Goal: Check status

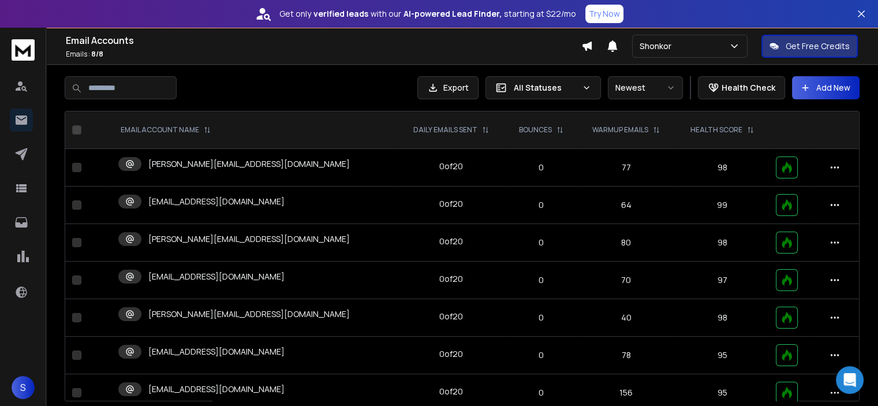
click at [397, 168] on td "0 of 20" at bounding box center [450, 164] width 107 height 30
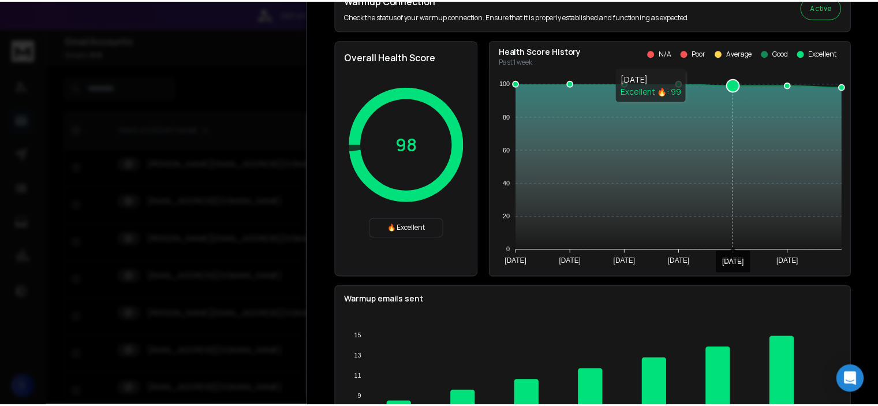
scroll to position [509, 0]
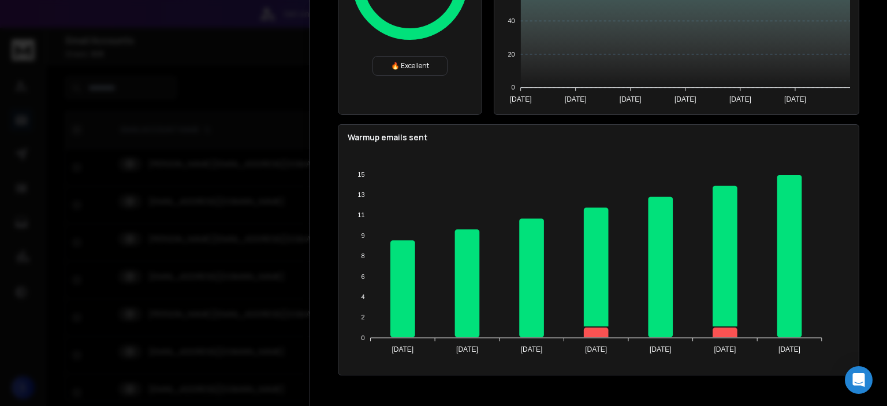
click at [516, 152] on div "Warmup emails sent 15 15 13 13 11 11 9 9 8 8 6 6 4 4 2 2 0 0 [DATE] [DATE] [DAT…" at bounding box center [598, 249] width 521 height 251
click at [261, 83] on div at bounding box center [443, 203] width 887 height 406
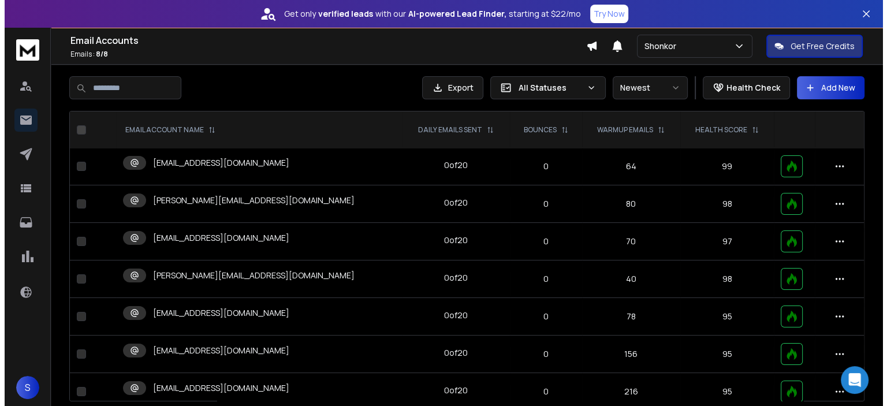
scroll to position [55, 0]
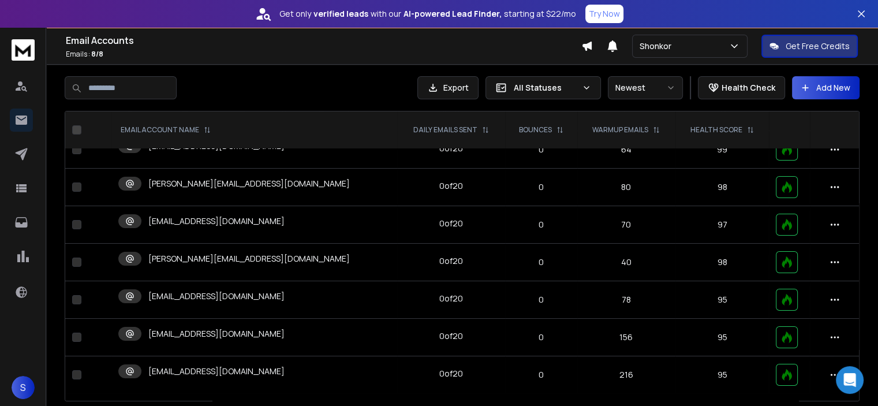
click at [327, 256] on div "[PERSON_NAME][EMAIL_ADDRESS][DOMAIN_NAME]" at bounding box center [254, 259] width 272 height 14
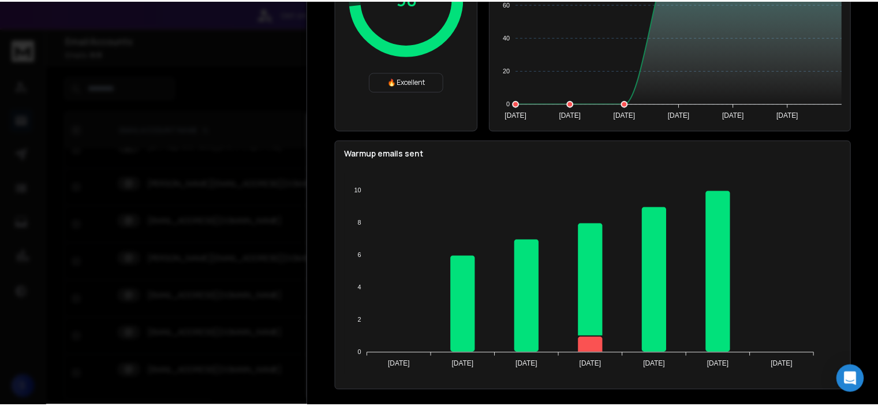
scroll to position [509, 0]
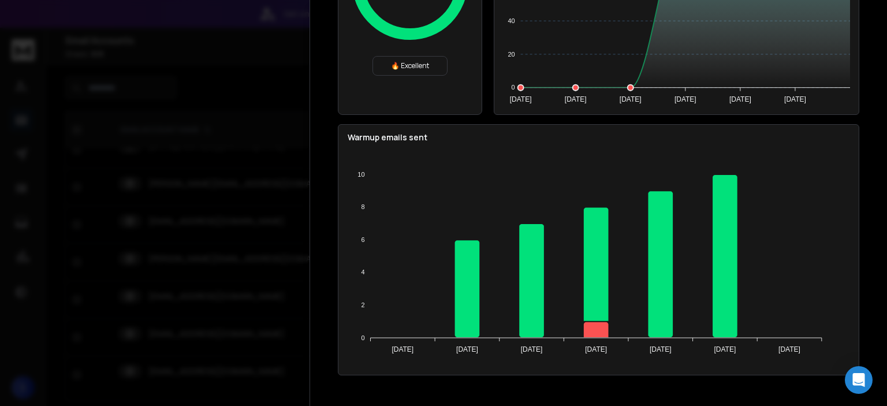
click at [233, 115] on div at bounding box center [443, 203] width 887 height 406
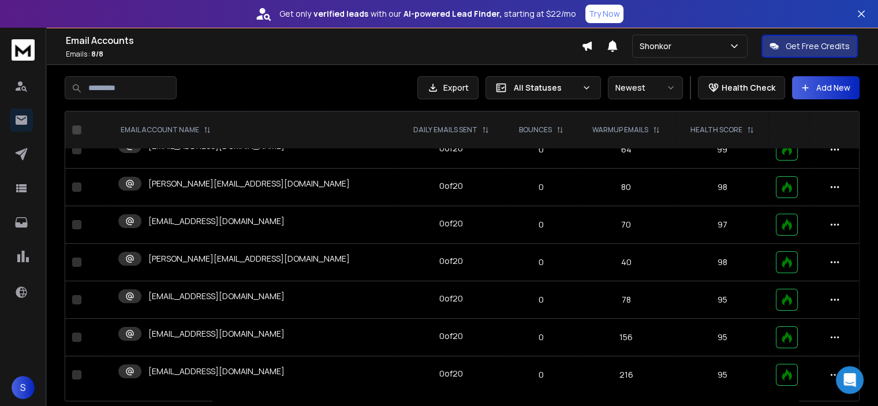
click at [312, 294] on div "[EMAIL_ADDRESS][DOMAIN_NAME]" at bounding box center [254, 296] width 272 height 14
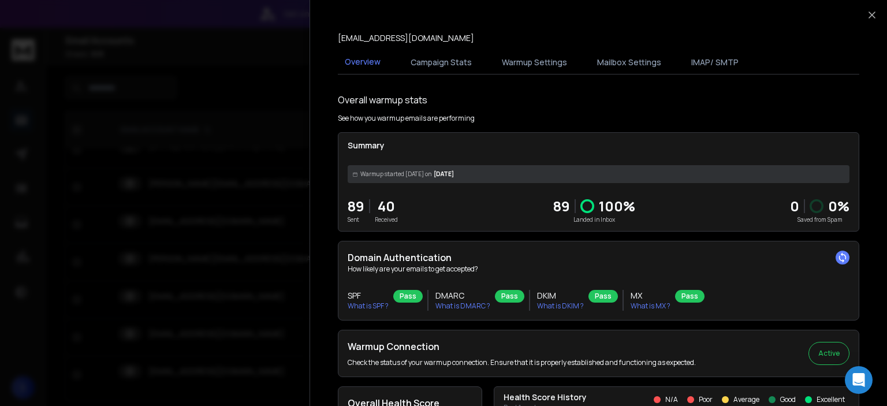
click at [207, 186] on div at bounding box center [443, 203] width 887 height 406
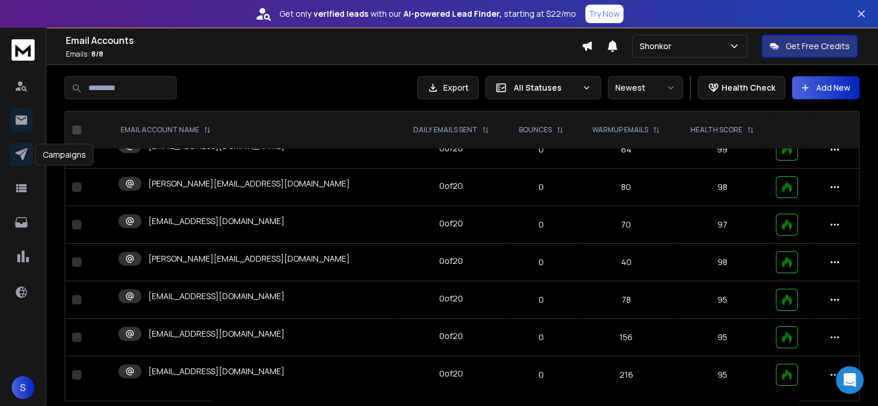
click at [28, 148] on link at bounding box center [21, 154] width 23 height 23
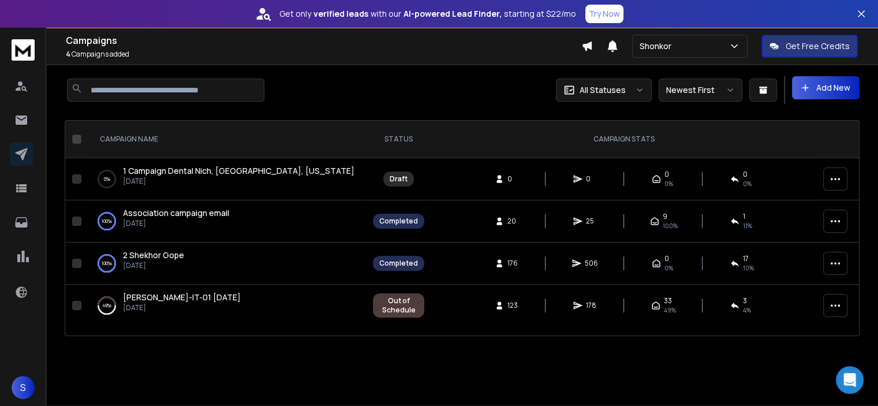
click at [438, 258] on div "176 506 0 0% 17 10 %" at bounding box center [623, 263] width 371 height 18
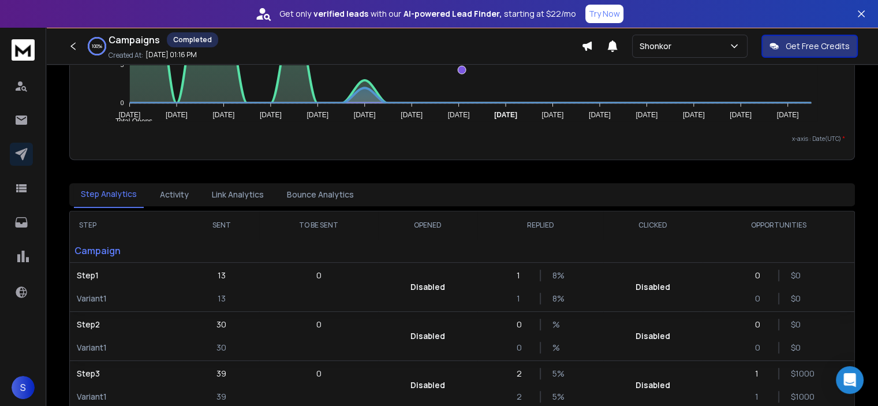
scroll to position [440, 0]
